Goal: Task Accomplishment & Management: Manage account settings

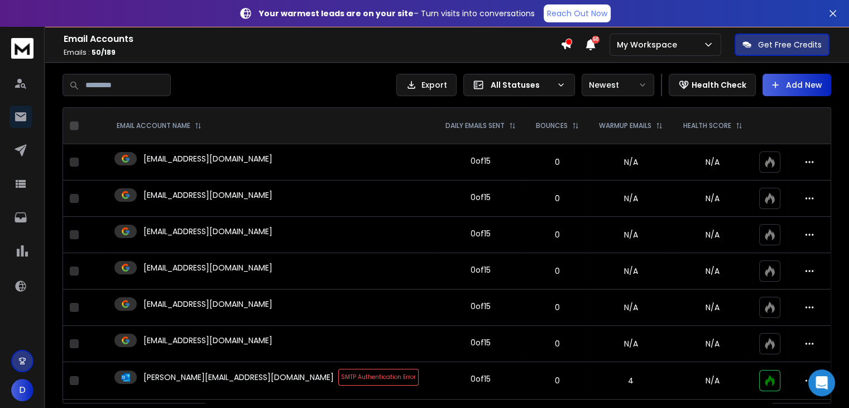
click at [781, 87] on button "Add New" at bounding box center [797, 85] width 69 height 22
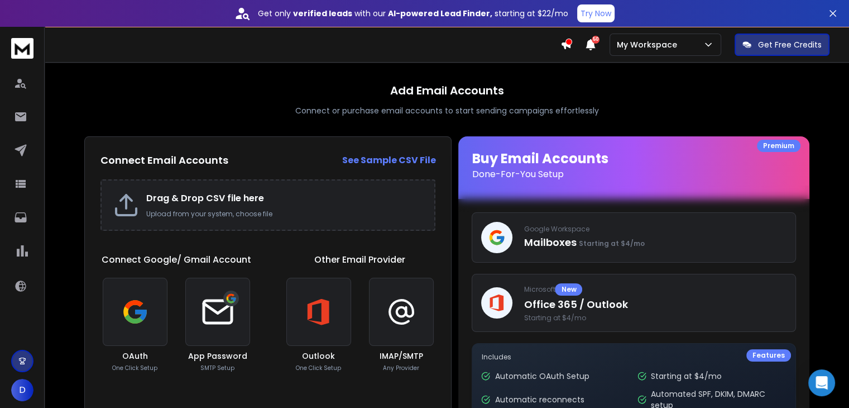
click at [146, 302] on icon at bounding box center [135, 312] width 28 height 34
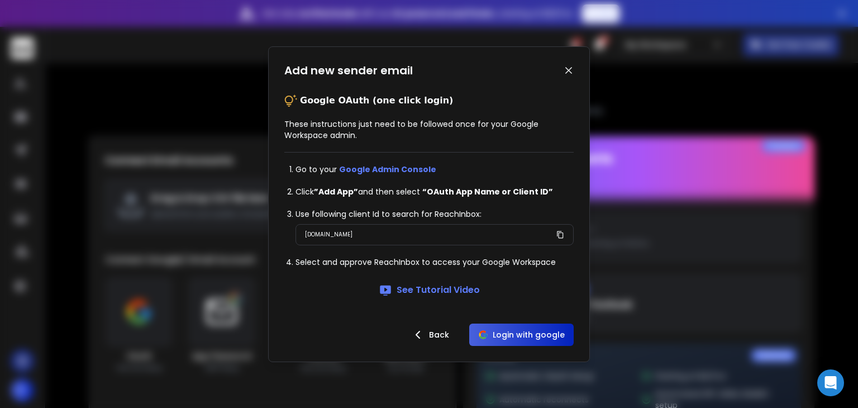
click at [558, 234] on icon at bounding box center [560, 235] width 8 height 8
click at [506, 337] on button "Login with google" at bounding box center [521, 334] width 104 height 22
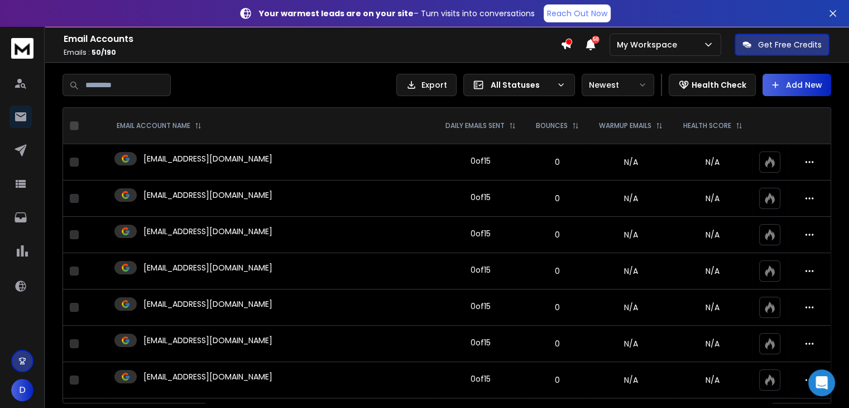
click at [824, 78] on button "Add New" at bounding box center [797, 85] width 69 height 22
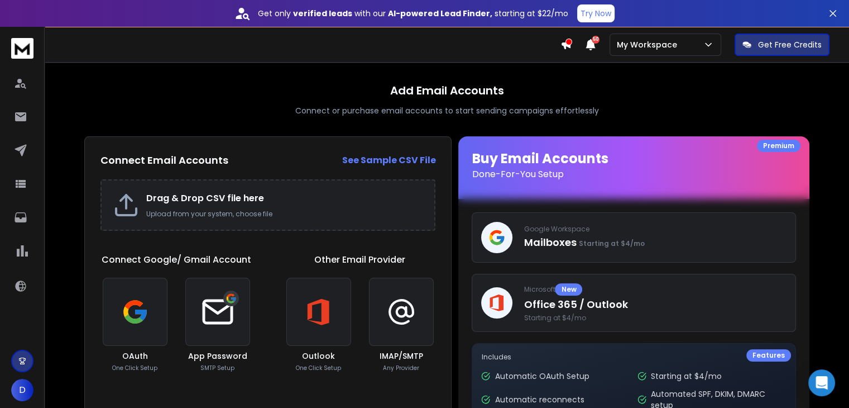
click at [155, 304] on div at bounding box center [135, 312] width 65 height 68
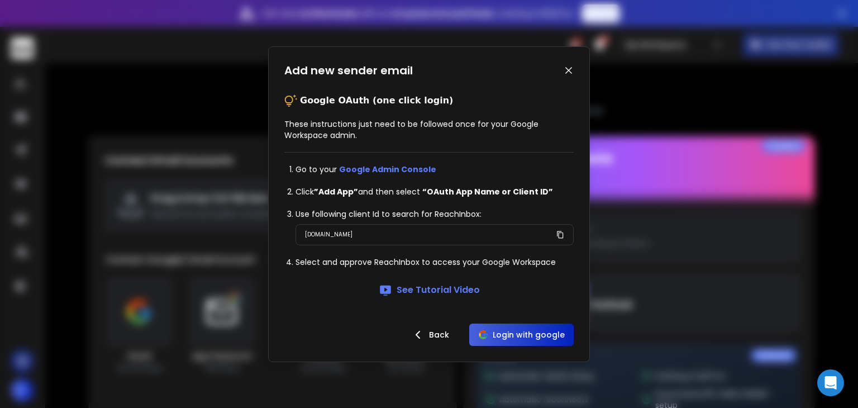
click at [515, 334] on button "Login with google" at bounding box center [521, 334] width 104 height 22
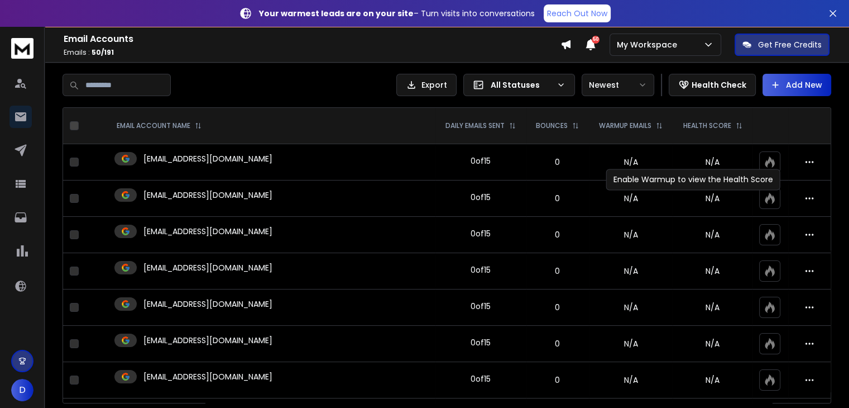
click at [809, 88] on button "Add New" at bounding box center [797, 85] width 69 height 22
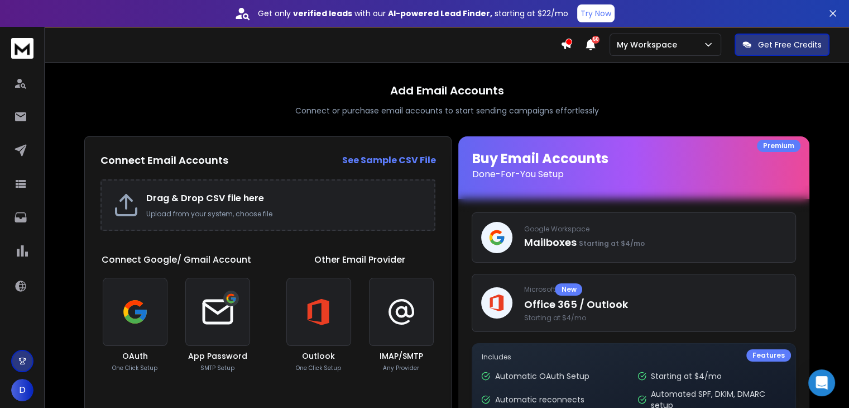
click at [127, 305] on icon at bounding box center [135, 312] width 28 height 34
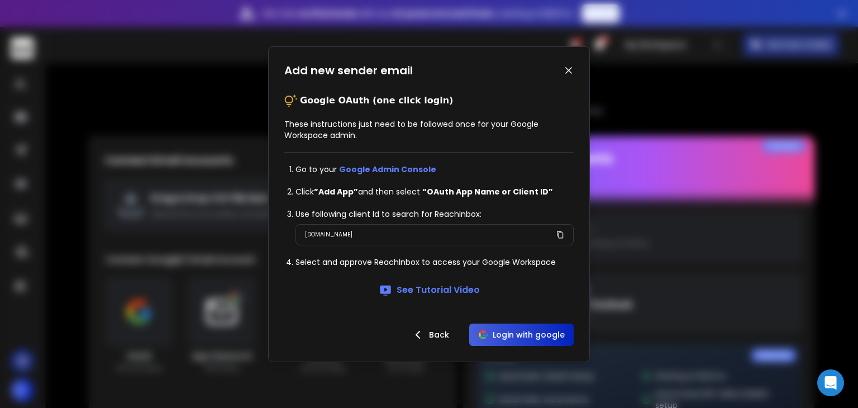
click at [529, 333] on button "Login with google" at bounding box center [521, 334] width 104 height 22
